Goal: Task Accomplishment & Management: Manage account settings

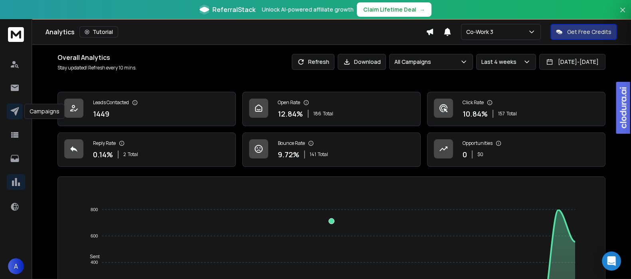
click at [16, 113] on icon at bounding box center [14, 111] width 8 height 8
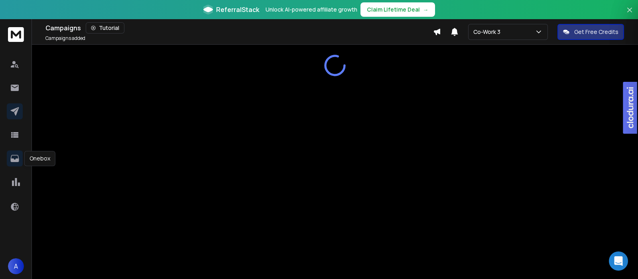
click at [18, 159] on icon at bounding box center [14, 158] width 8 height 7
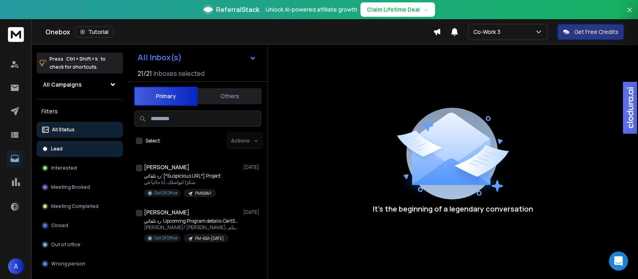
click at [92, 149] on button "Lead" at bounding box center [80, 149] width 86 height 16
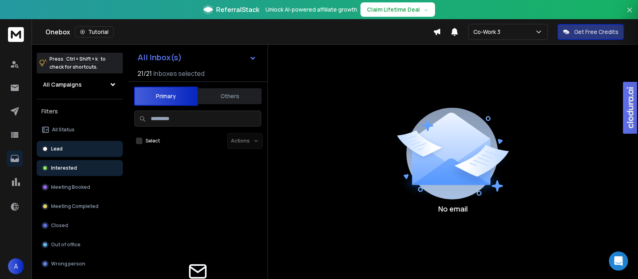
click at [78, 169] on button "Interested" at bounding box center [80, 168] width 86 height 16
click at [72, 184] on p "Meeting Booked" at bounding box center [70, 187] width 39 height 6
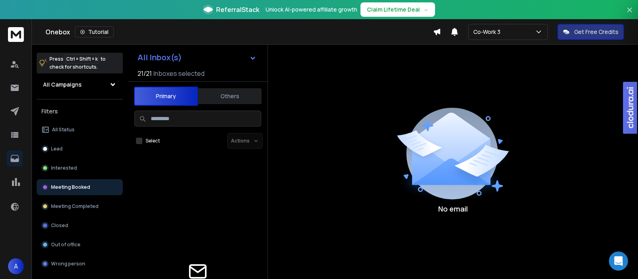
click at [215, 97] on button "Others" at bounding box center [230, 96] width 64 height 18
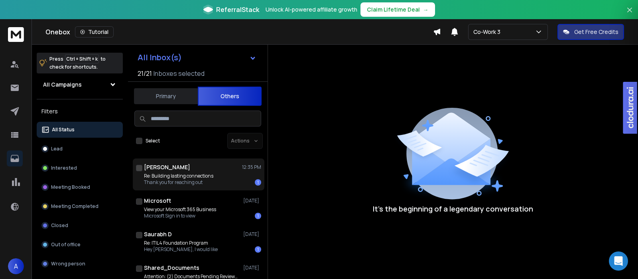
click at [205, 176] on p "Re: Building lasting connections" at bounding box center [178, 176] width 69 height 6
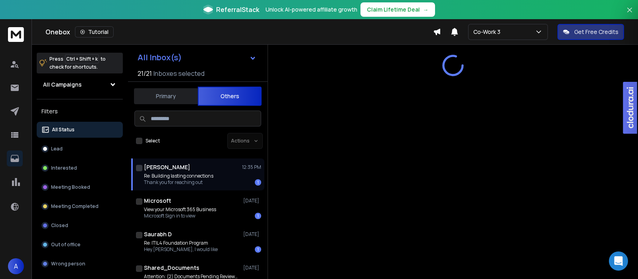
drag, startPoint x: 188, startPoint y: 242, endPoint x: 304, endPoint y: 250, distance: 116.0
click at [187, 242] on p "Re: ITIL4 Foundation Program" at bounding box center [181, 243] width 74 height 6
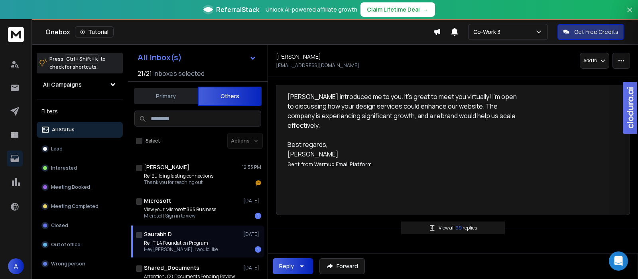
scroll to position [79, 0]
